Goal: Task Accomplishment & Management: Manage account settings

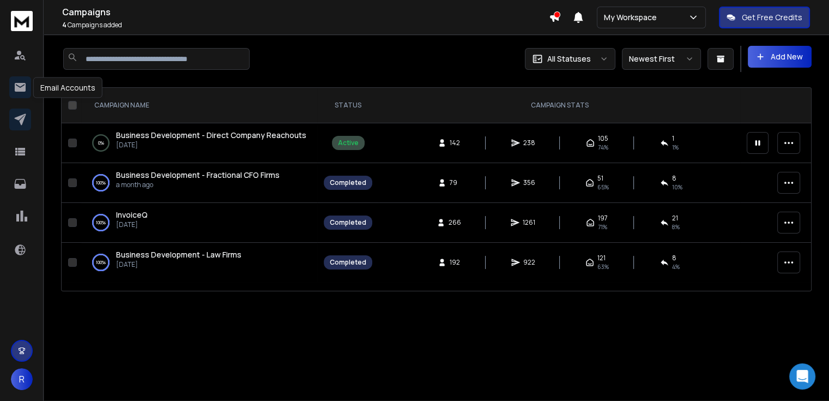
click at [19, 97] on link at bounding box center [20, 87] width 22 height 22
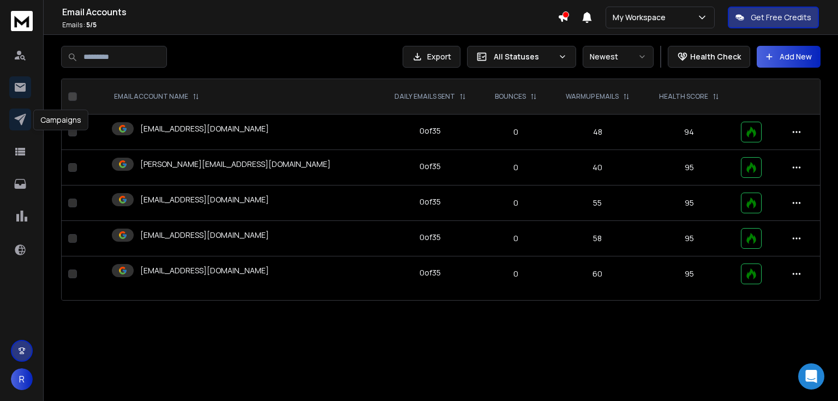
click at [20, 120] on icon at bounding box center [20, 119] width 13 height 13
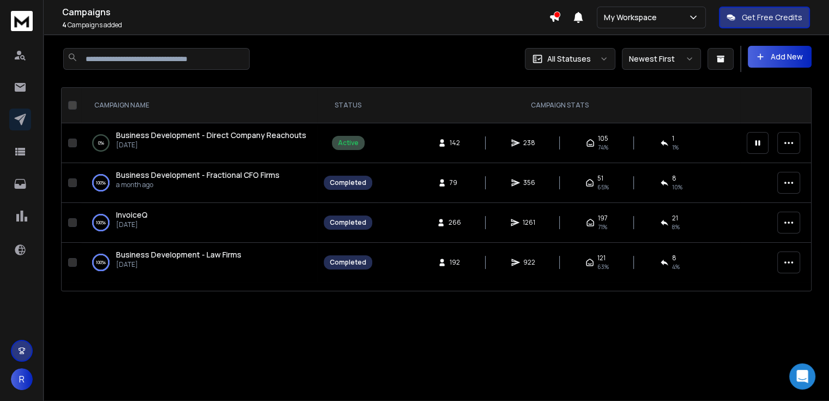
click at [185, 137] on span "Business Development - Direct Company Reachouts" at bounding box center [211, 135] width 190 height 10
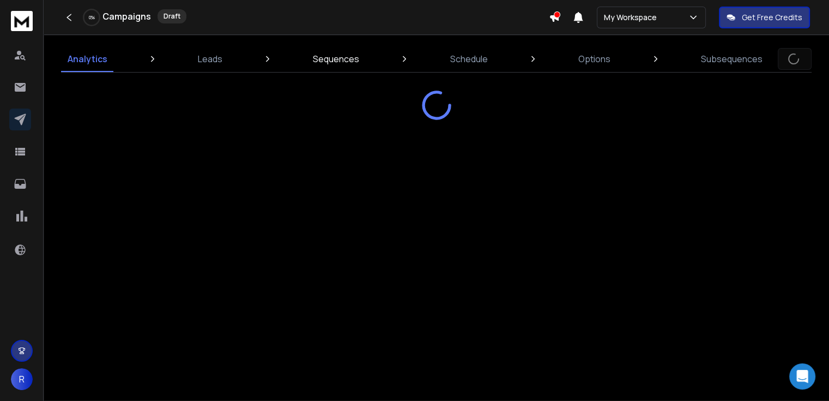
click at [345, 58] on p "Sequences" at bounding box center [336, 58] width 46 height 13
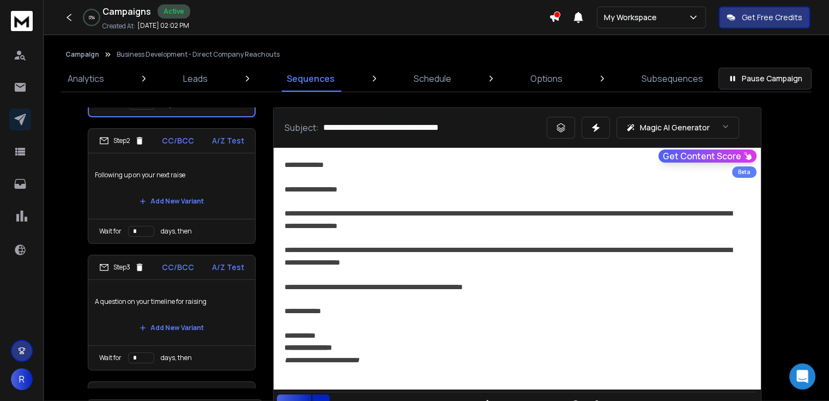
scroll to position [164, 0]
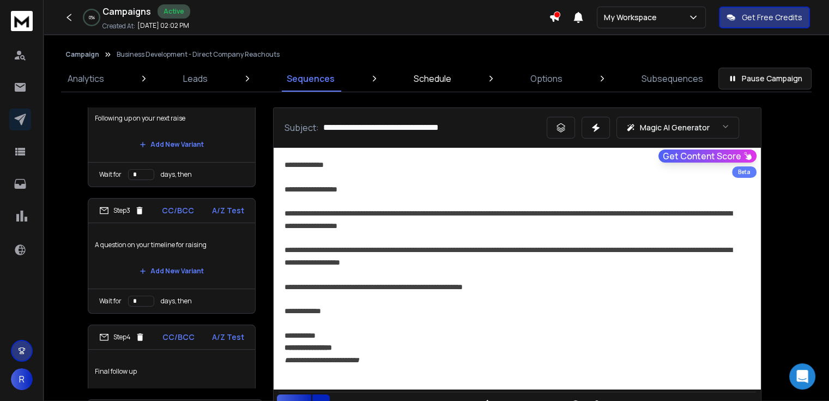
click at [434, 75] on p "Schedule" at bounding box center [433, 78] width 38 height 13
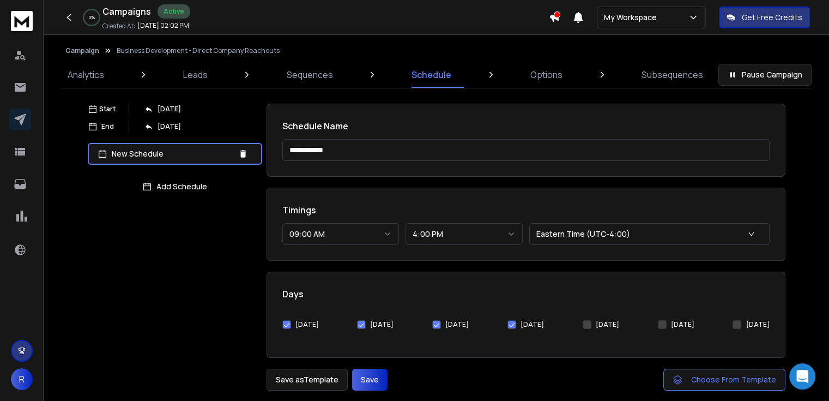
scroll to position [8, 0]
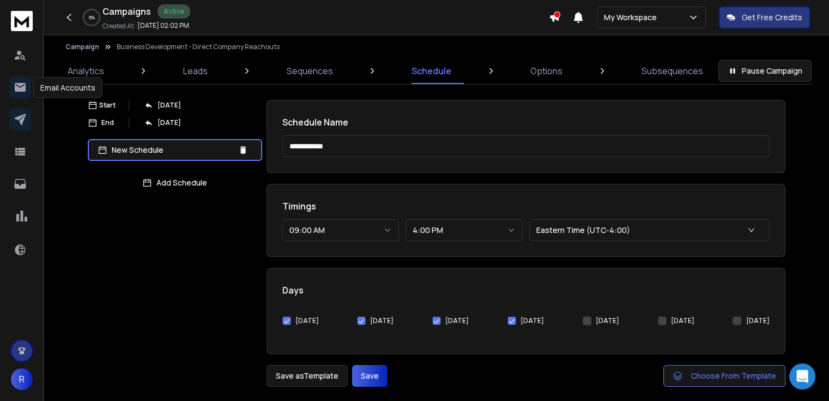
click at [24, 91] on icon at bounding box center [20, 87] width 11 height 9
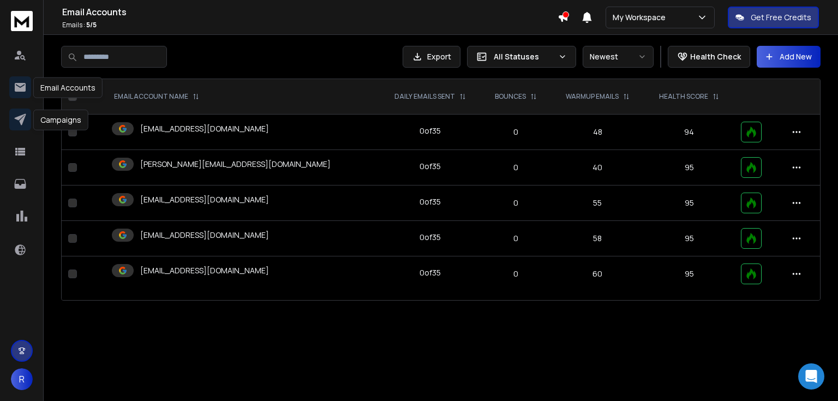
click at [25, 117] on icon at bounding box center [20, 119] width 13 height 13
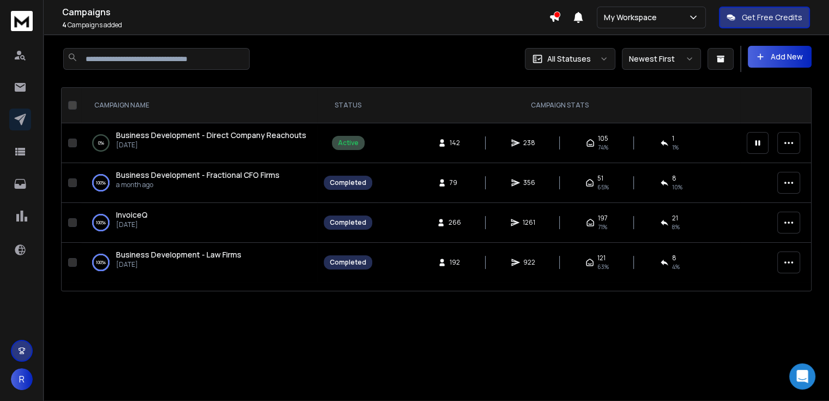
click at [163, 255] on span "Business Development - Law Firms" at bounding box center [178, 254] width 125 height 10
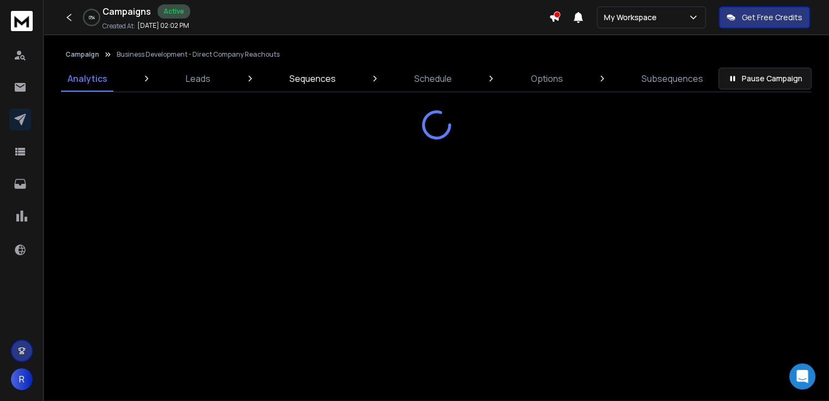
click at [280, 80] on div "Analytics Leads Sequences Schedule Options Subsequences" at bounding box center [385, 78] width 649 height 26
click at [298, 80] on p "Sequences" at bounding box center [313, 78] width 46 height 13
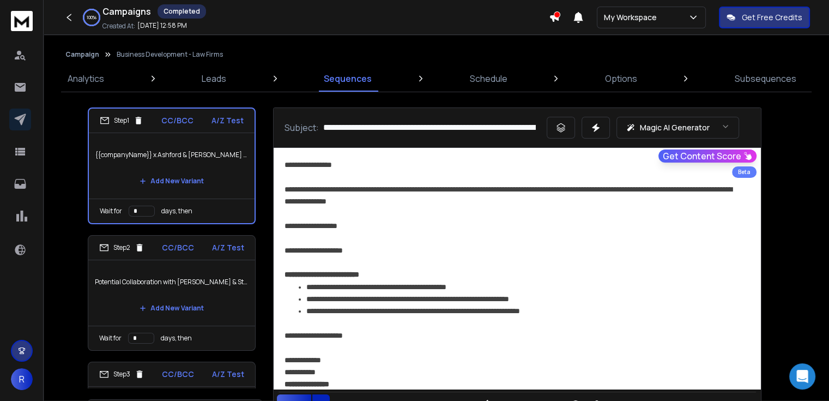
click at [179, 287] on p "Potential Collaboration with Ashford & Sterling" at bounding box center [172, 282] width 154 height 31
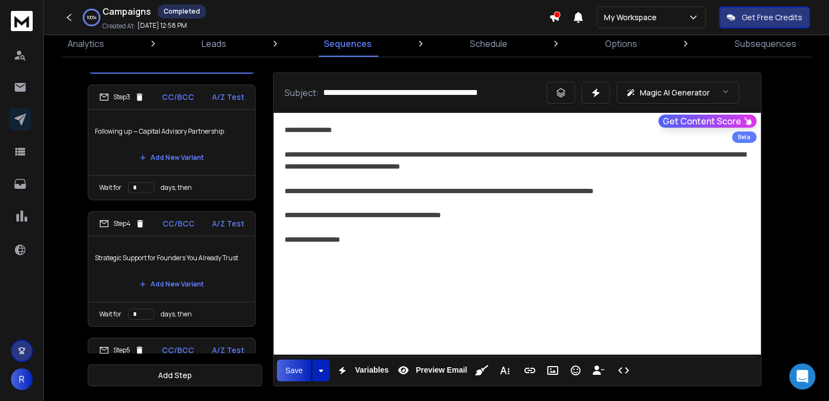
scroll to position [315, 0]
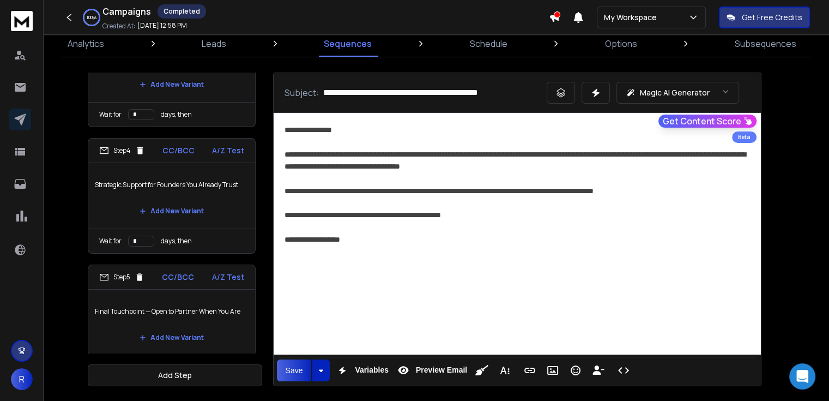
click at [171, 183] on p "Strategic Support for Founders You Already Trust" at bounding box center [172, 185] width 154 height 31
type input "**********"
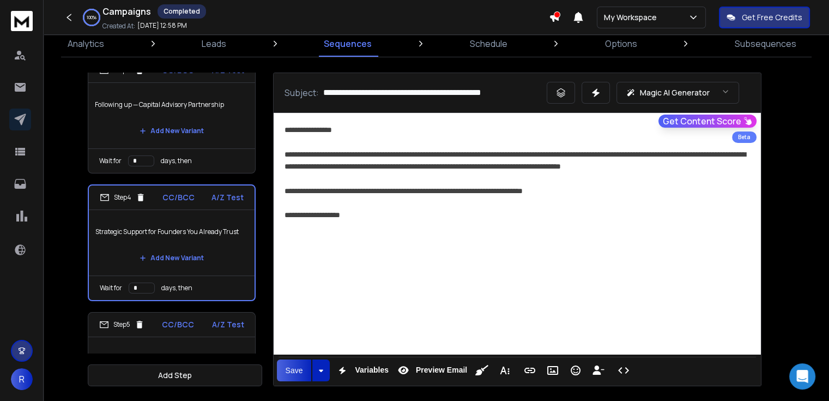
scroll to position [0, 0]
